Goal: Navigation & Orientation: Find specific page/section

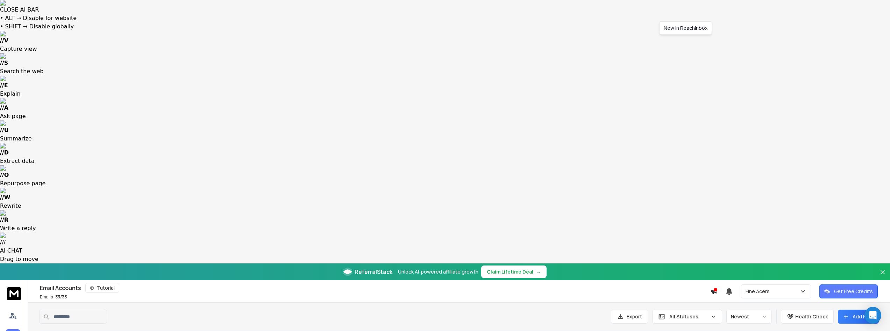
click at [714, 288] on icon at bounding box center [714, 291] width 6 height 6
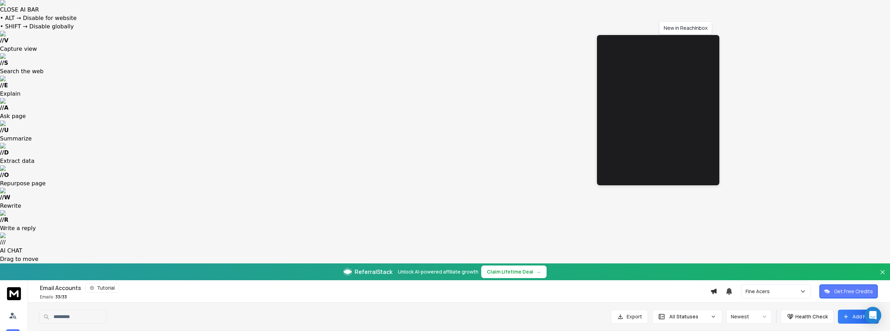
click at [714, 288] on icon at bounding box center [714, 291] width 6 height 6
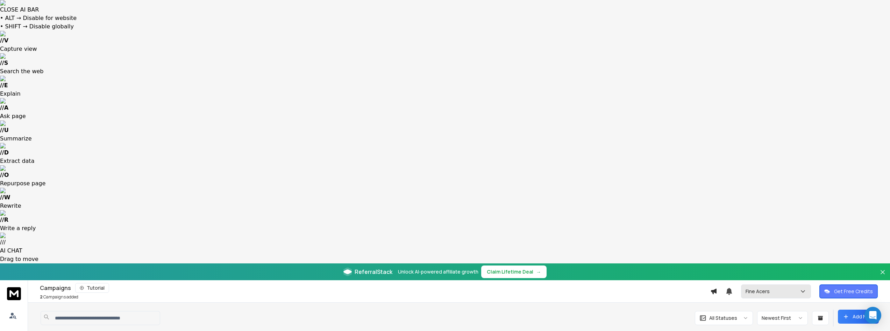
click at [757, 288] on p "Fine Acers" at bounding box center [759, 291] width 27 height 7
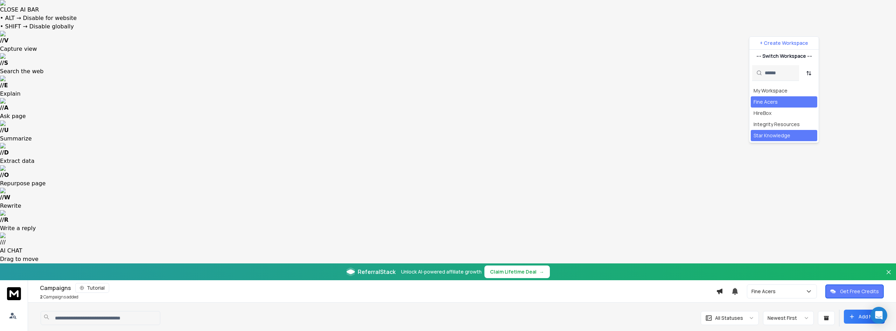
click at [770, 136] on div "Star Knowledge" at bounding box center [771, 135] width 37 height 7
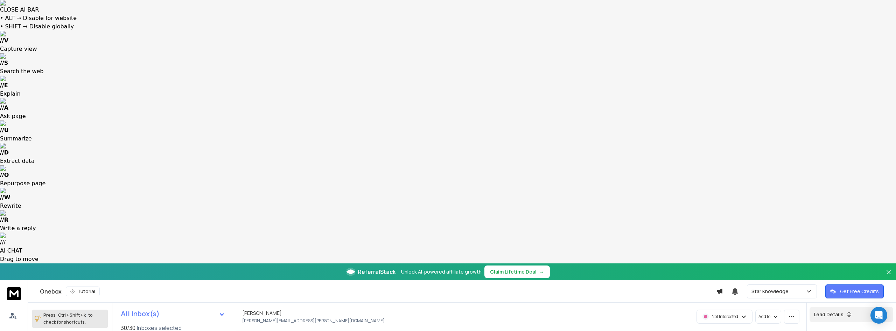
scroll to position [245, 0]
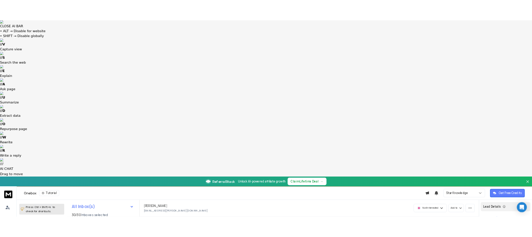
scroll to position [0, 0]
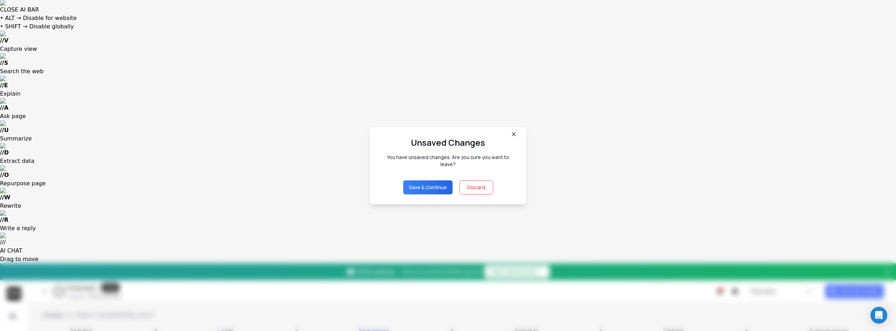
click at [511, 135] on icon at bounding box center [514, 134] width 6 height 6
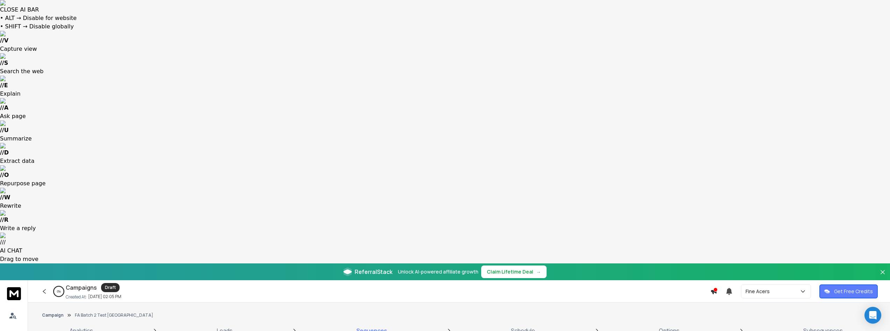
scroll to position [27, 0]
